Goal: Navigation & Orientation: Find specific page/section

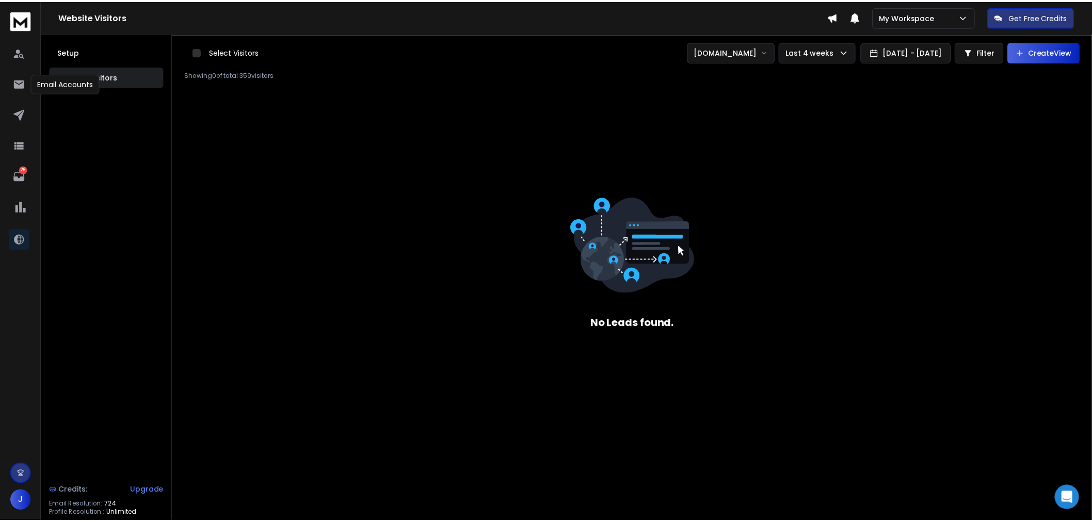
scroll to position [2, 0]
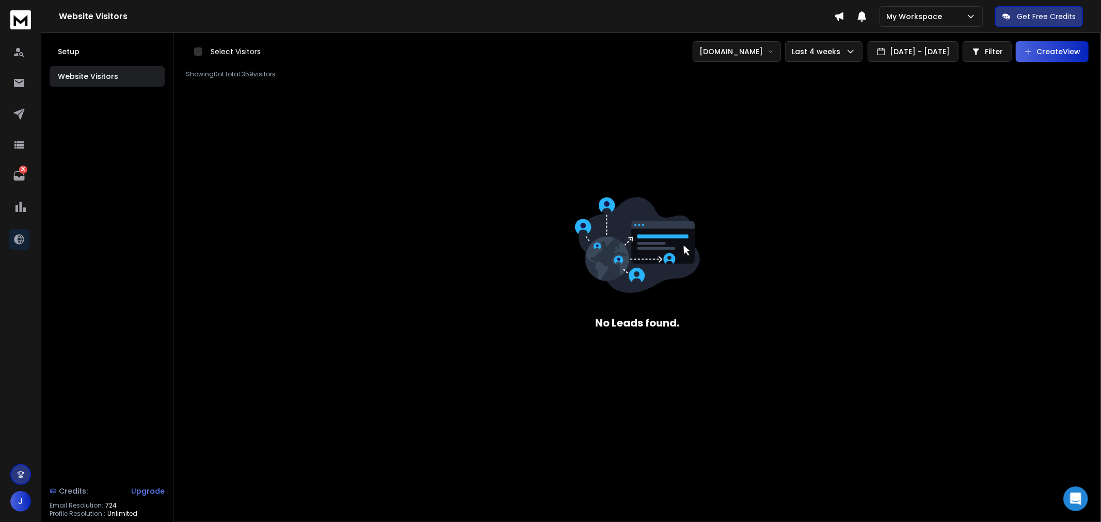
click at [693, 55] on button "[DOMAIN_NAME]" at bounding box center [737, 51] width 88 height 21
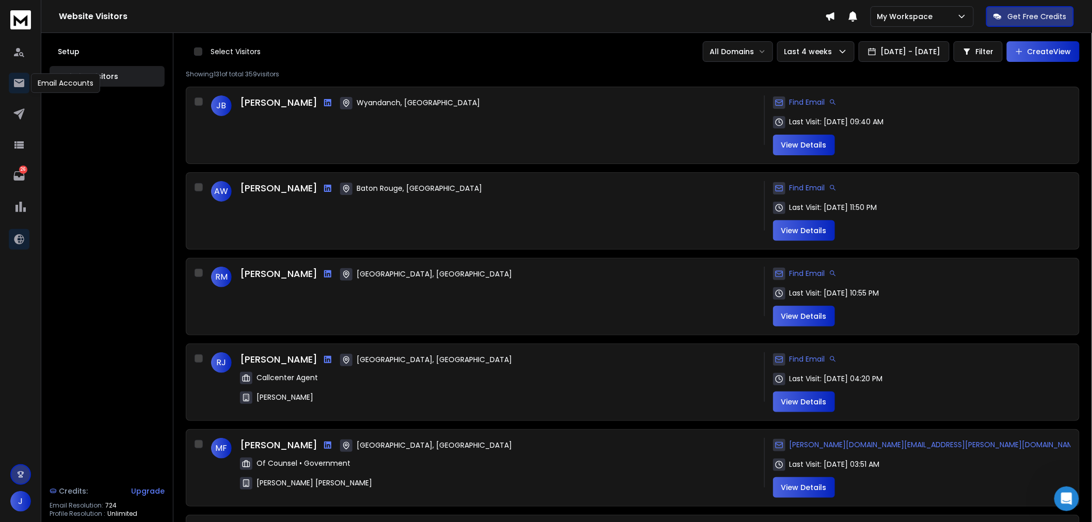
click at [25, 83] on link at bounding box center [19, 83] width 21 height 21
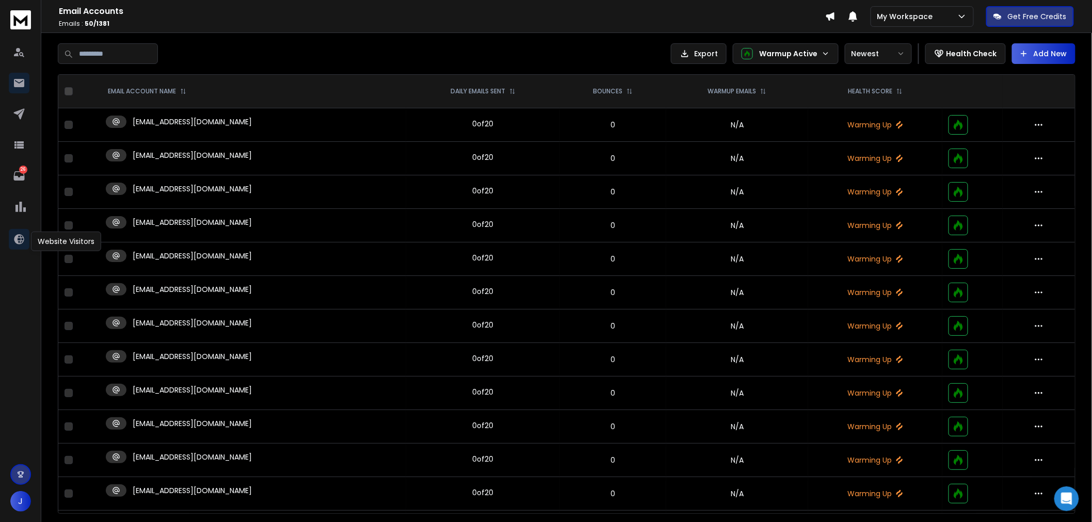
click at [17, 239] on icon at bounding box center [19, 239] width 10 height 10
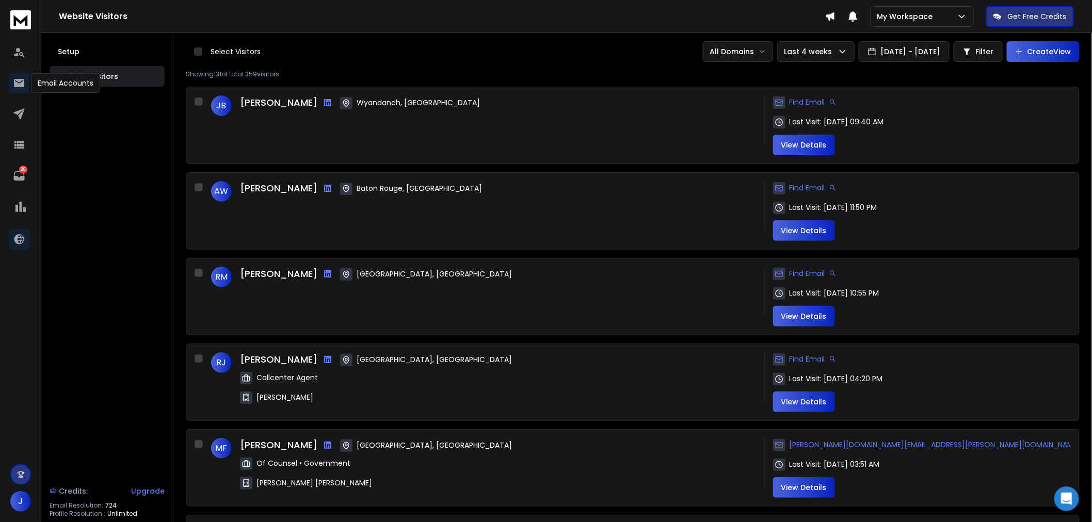
click at [19, 75] on link at bounding box center [19, 83] width 21 height 21
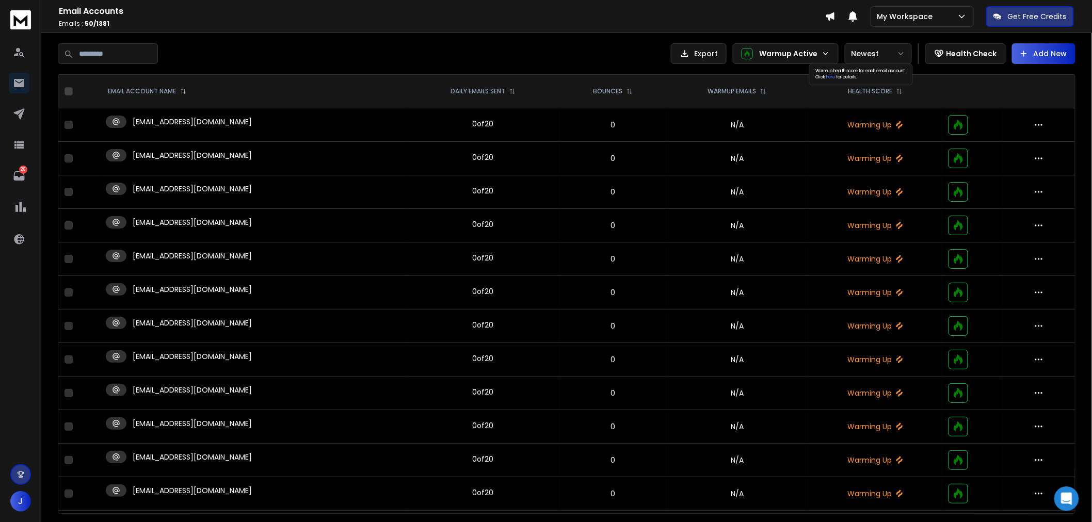
click at [858, 91] on p "HEALTH SCORE" at bounding box center [870, 91] width 44 height 8
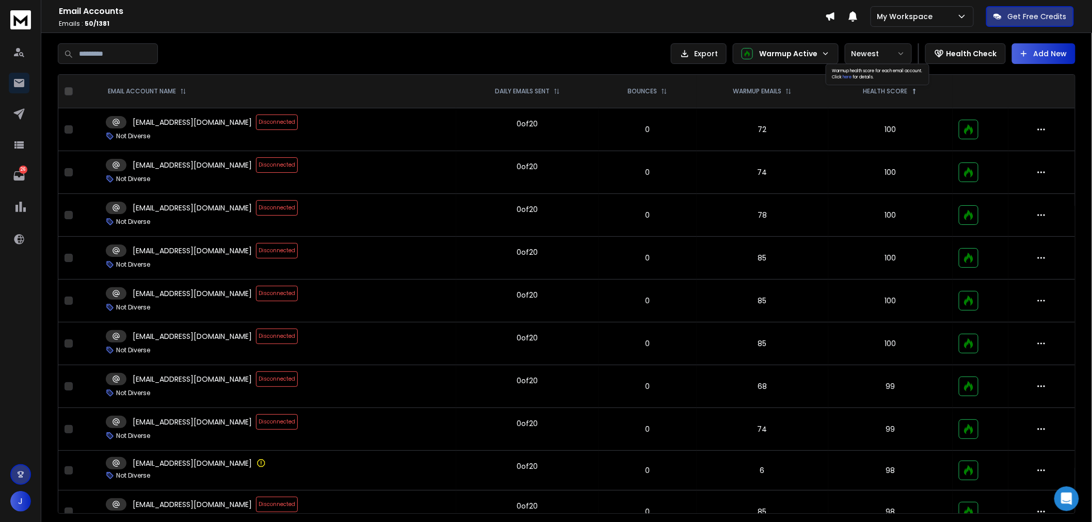
click at [887, 89] on p "HEALTH SCORE" at bounding box center [885, 91] width 44 height 8
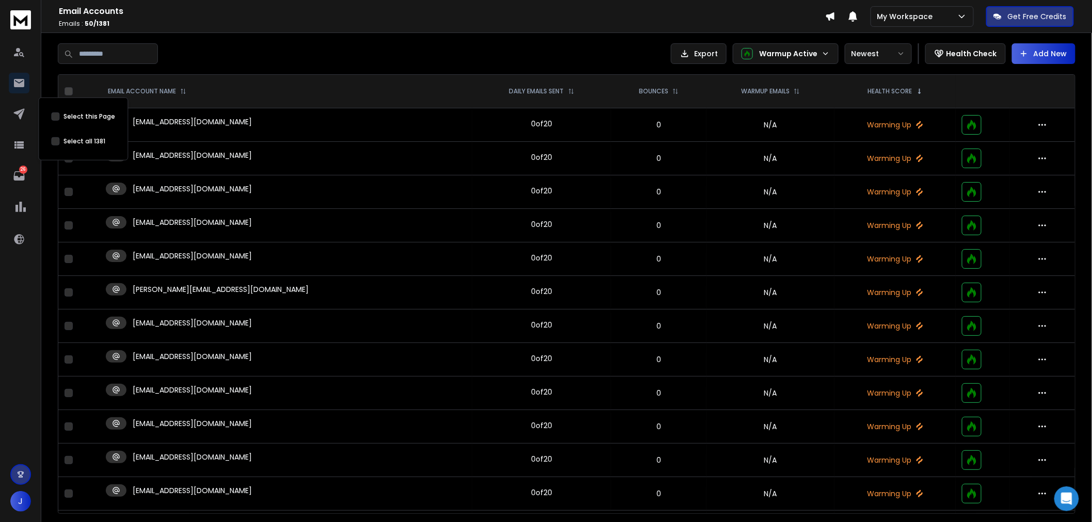
click at [55, 119] on button "Select this Page" at bounding box center [55, 117] width 8 height 8
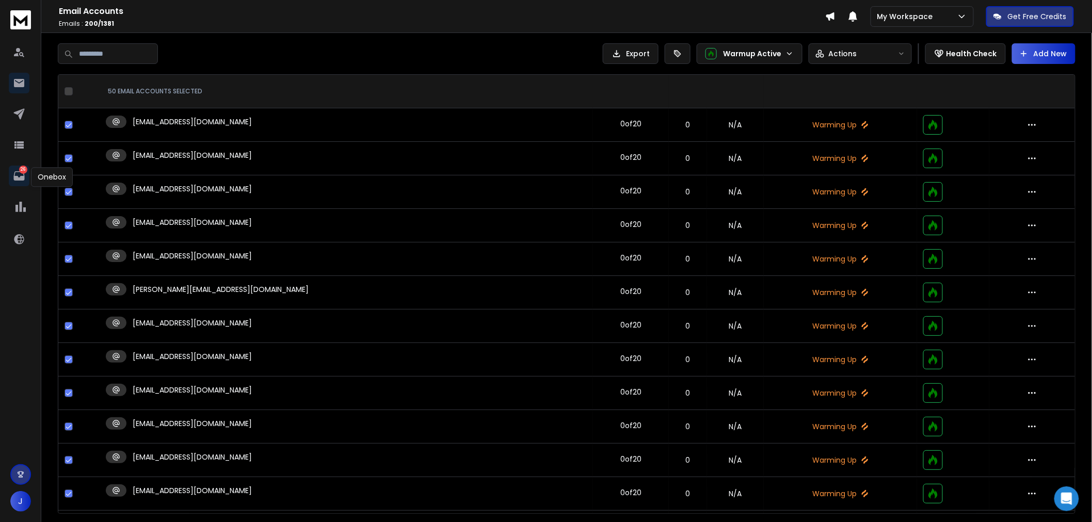
click at [13, 174] on icon at bounding box center [19, 176] width 12 height 12
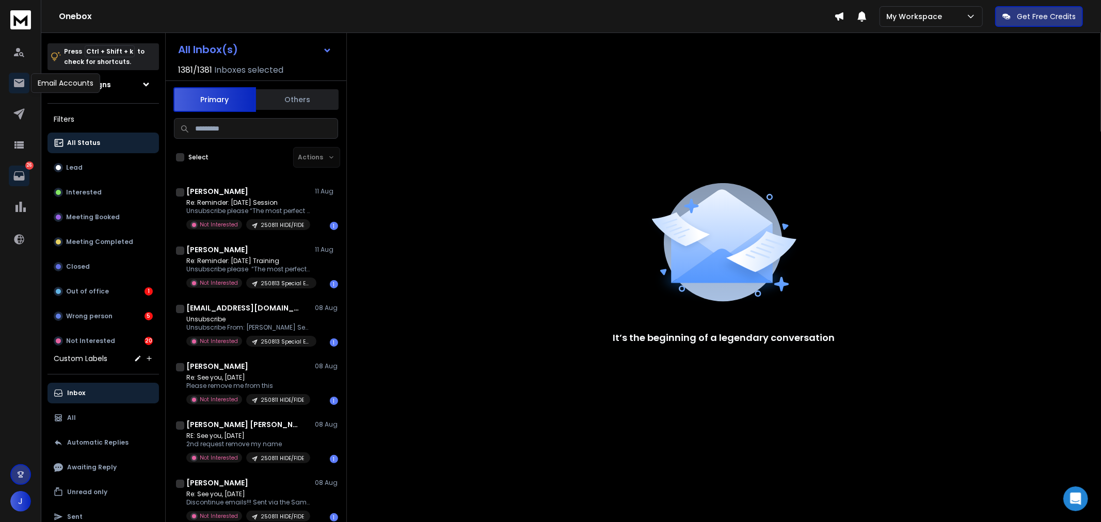
click at [15, 88] on icon at bounding box center [19, 83] width 12 height 12
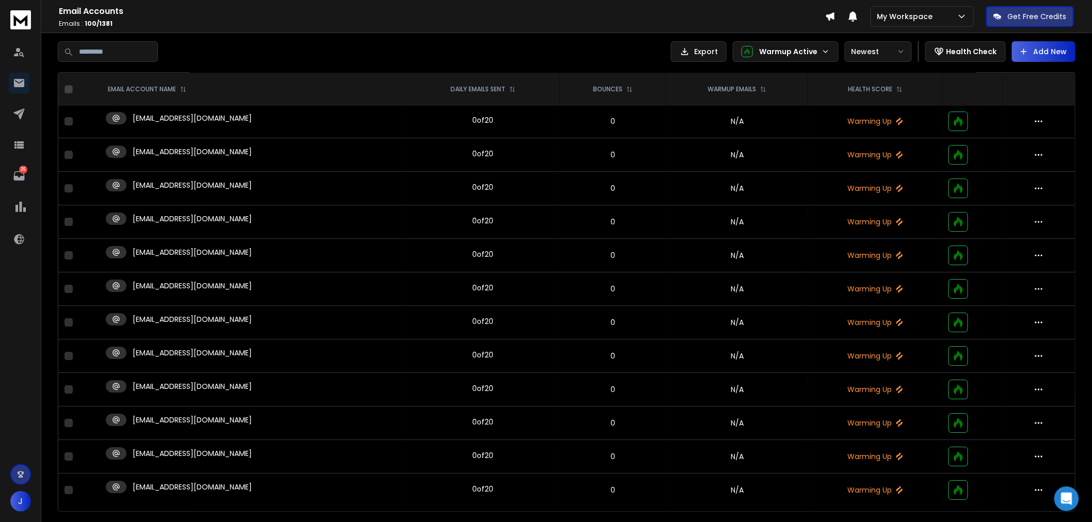
scroll to position [2949, 0]
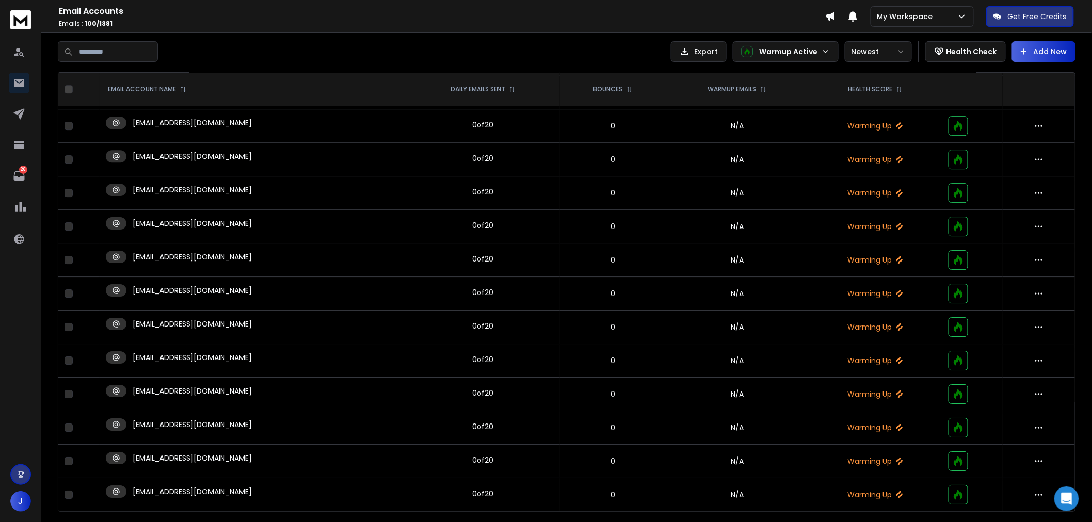
click at [65, 93] on th at bounding box center [78, 90] width 41 height 34
click at [56, 114] on button "Select this Page" at bounding box center [55, 114] width 8 height 8
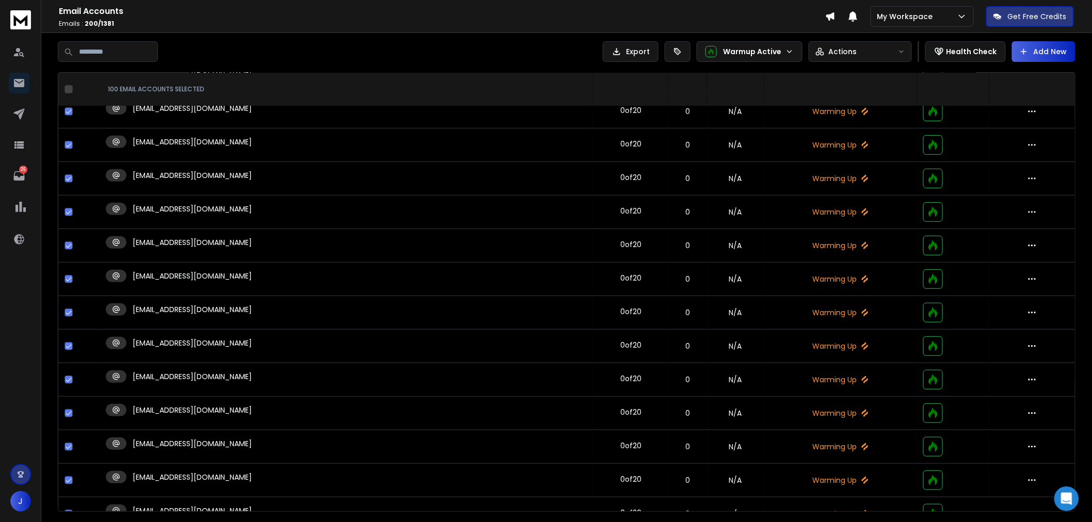
scroll to position [1675, 0]
